Goal: Task Accomplishment & Management: Manage account settings

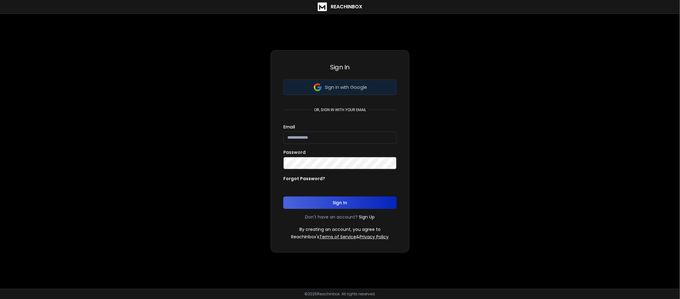
type input "**********"
click at [325, 84] on button "Sign in with Google" at bounding box center [339, 87] width 113 height 15
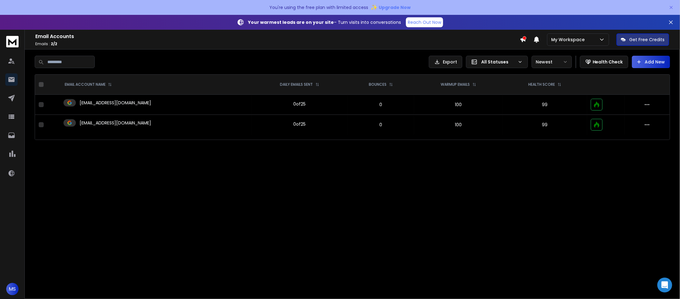
click at [655, 62] on button "Add New" at bounding box center [651, 62] width 38 height 12
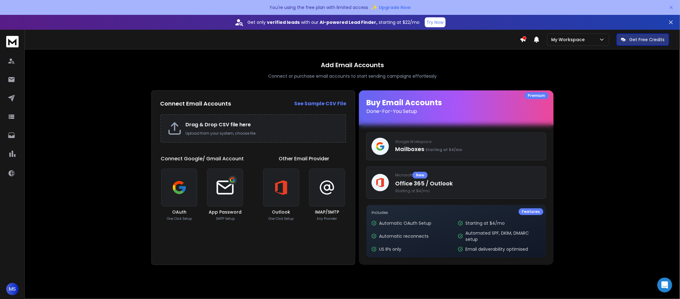
click at [80, 144] on div "Add Email Accounts Connect or purchase email accounts to start sending campaign…" at bounding box center [352, 169] width 655 height 217
drag, startPoint x: 665, startPoint y: 150, endPoint x: 661, endPoint y: 147, distance: 4.9
click at [665, 149] on div "Add Email Accounts Connect or purchase email accounts to start sending campaign…" at bounding box center [352, 169] width 655 height 217
click at [71, 117] on div "Add Email Accounts Connect or purchase email accounts to start sending campaign…" at bounding box center [352, 169] width 655 height 217
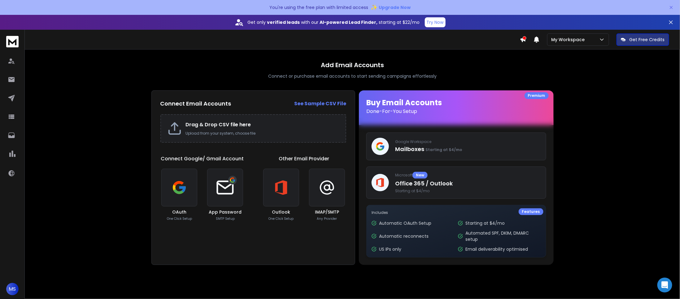
click at [586, 150] on div "Add Email Accounts Connect or purchase email accounts to start sending campaign…" at bounding box center [352, 169] width 655 height 217
click at [15, 155] on icon at bounding box center [12, 153] width 9 height 9
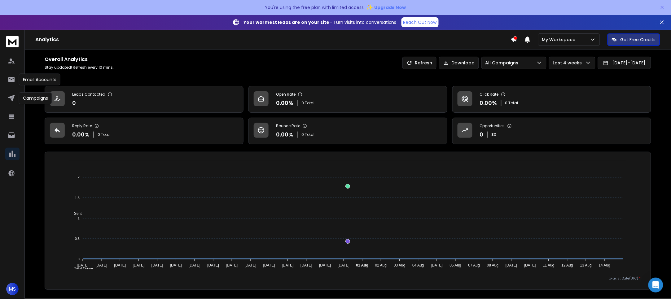
click at [11, 72] on div at bounding box center [12, 118] width 14 height 127
click at [13, 75] on link at bounding box center [11, 79] width 12 height 12
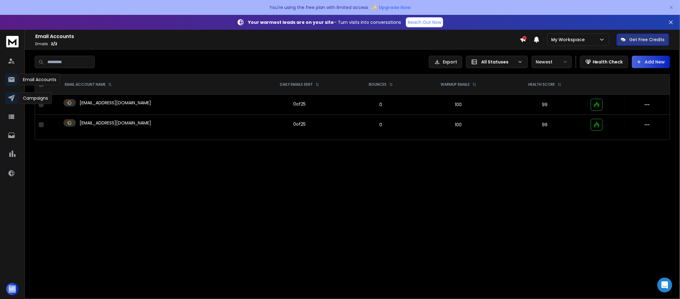
click at [14, 99] on icon at bounding box center [11, 97] width 7 height 7
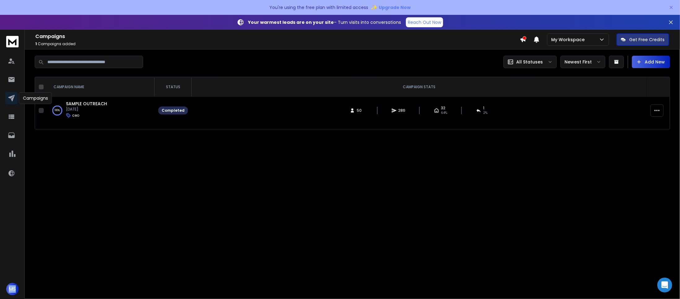
click at [658, 107] on button "button" at bounding box center [657, 110] width 13 height 12
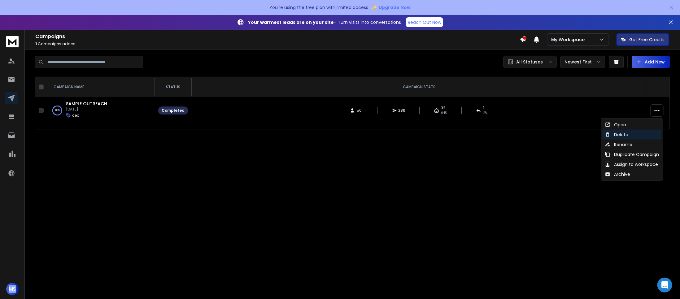
click at [627, 135] on div "Delete" at bounding box center [617, 135] width 24 height 6
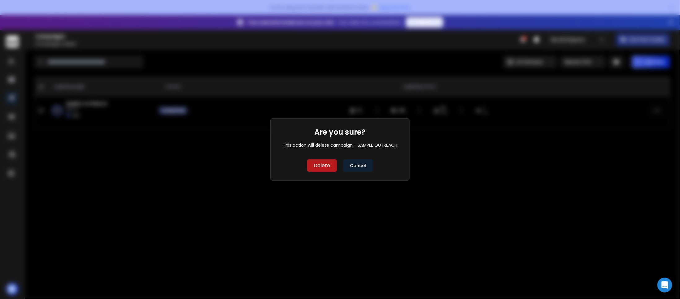
click at [323, 164] on button "Delete" at bounding box center [322, 166] width 30 height 12
